Goal: Task Accomplishment & Management: Use online tool/utility

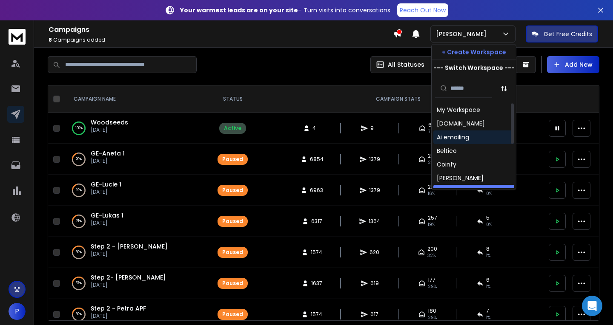
click at [459, 137] on div "Ai emailing" at bounding box center [452, 137] width 32 height 9
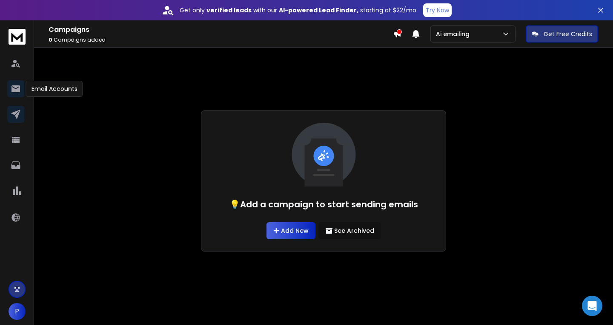
click at [15, 92] on icon at bounding box center [15, 89] width 9 height 7
